Goal: Navigation & Orientation: Find specific page/section

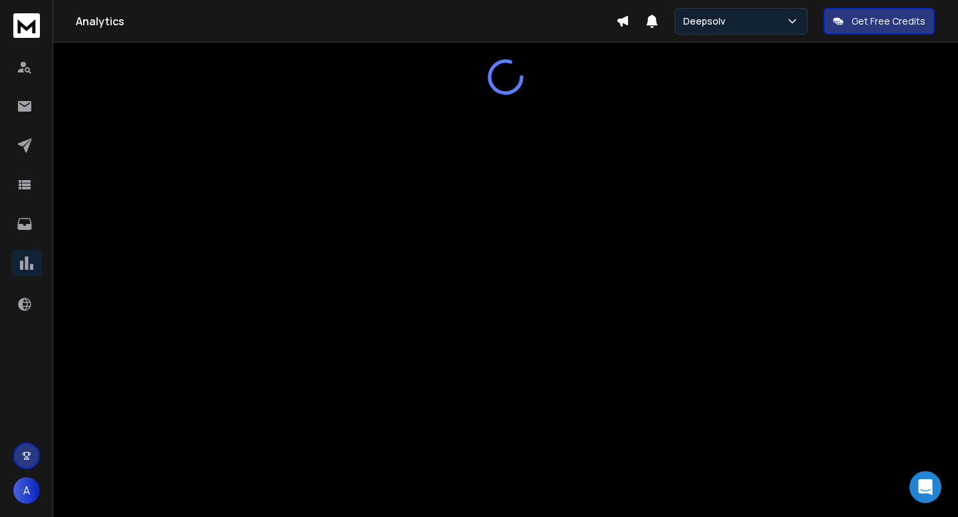
click at [745, 25] on div "Deepsolv" at bounding box center [741, 21] width 116 height 13
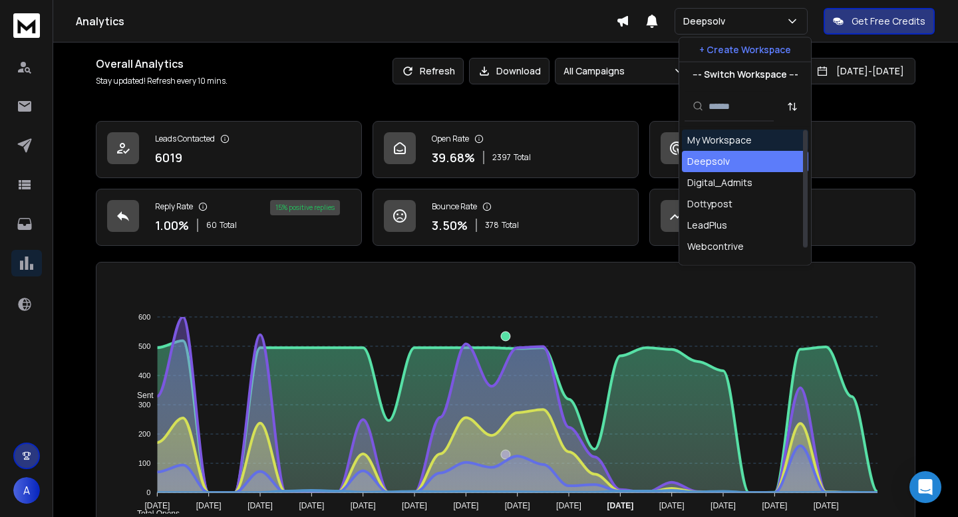
click at [703, 137] on div "My Workspace" at bounding box center [719, 140] width 65 height 13
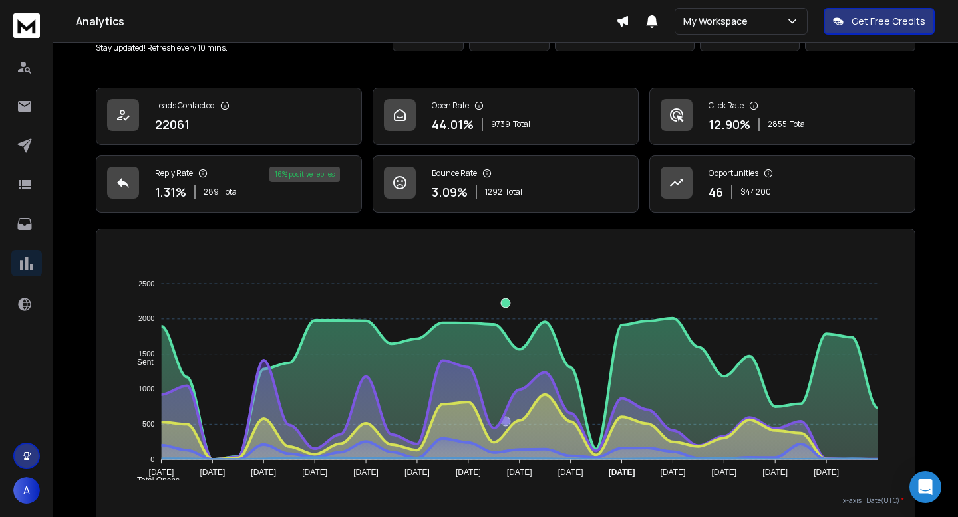
scroll to position [58, 0]
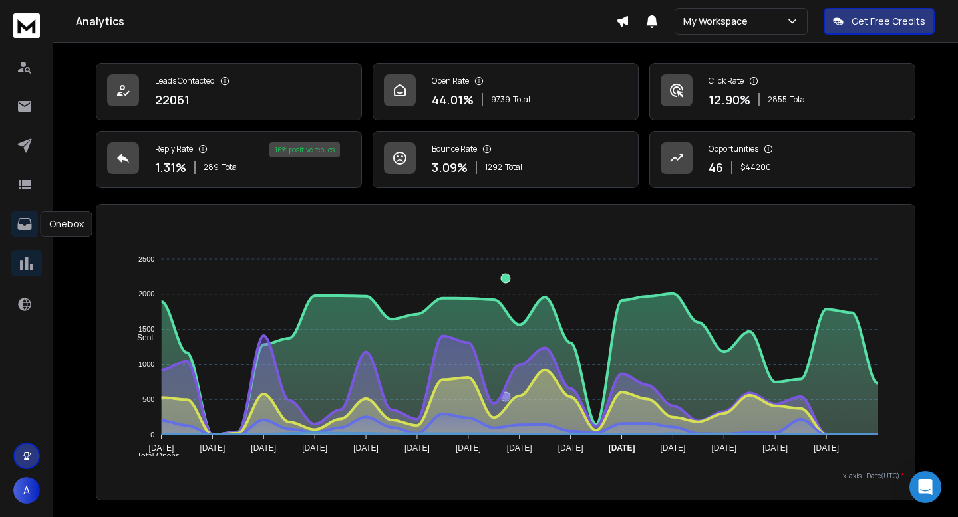
click at [18, 226] on icon at bounding box center [24, 224] width 14 height 12
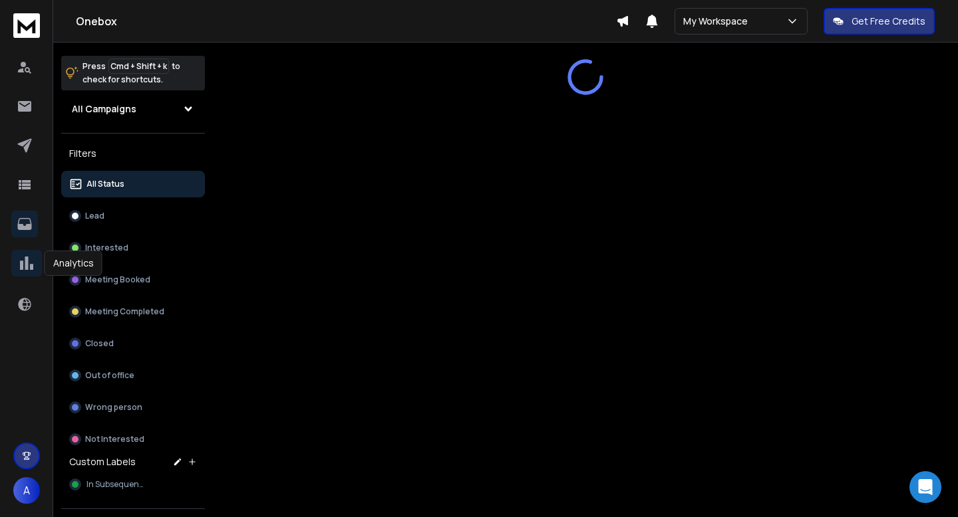
click at [21, 260] on icon at bounding box center [27, 263] width 20 height 20
